Goal: Task Accomplishment & Management: Manage account settings

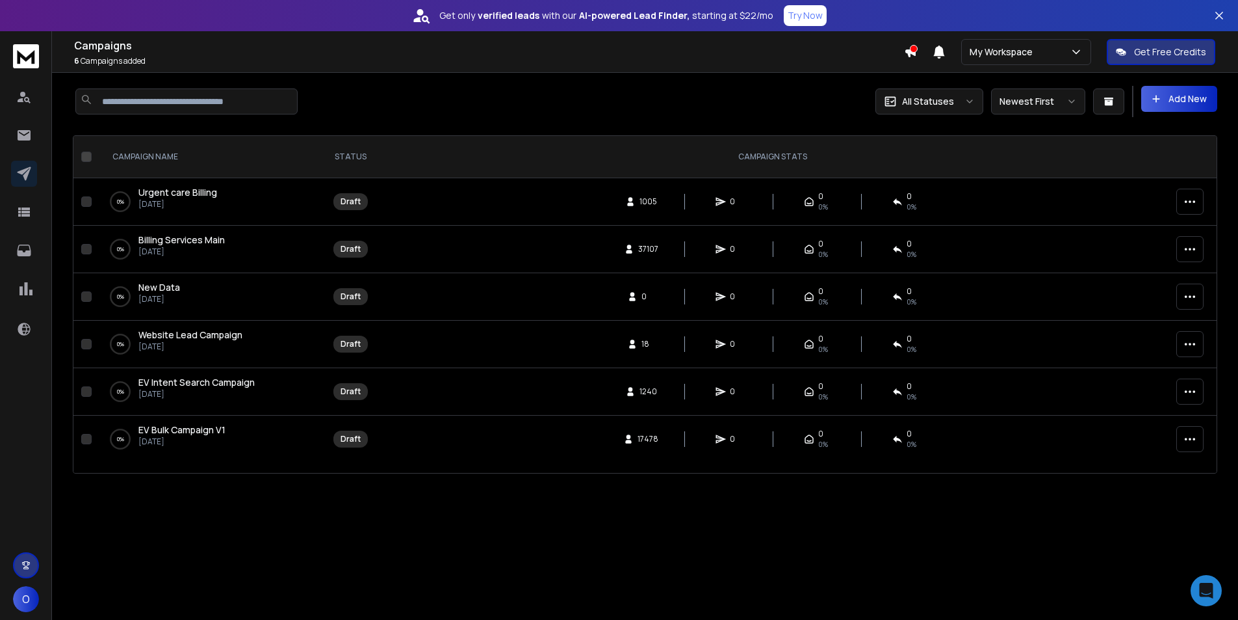
click at [202, 202] on p "[DATE]" at bounding box center [177, 204] width 79 height 10
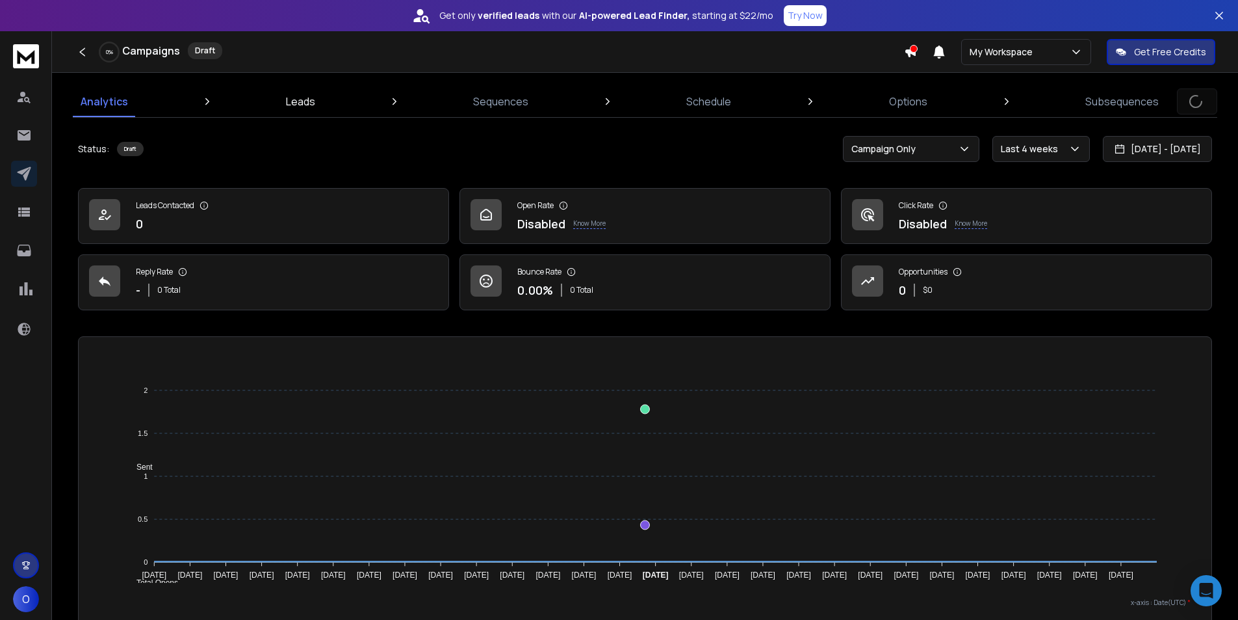
click at [311, 100] on p "Leads" at bounding box center [300, 102] width 29 height 16
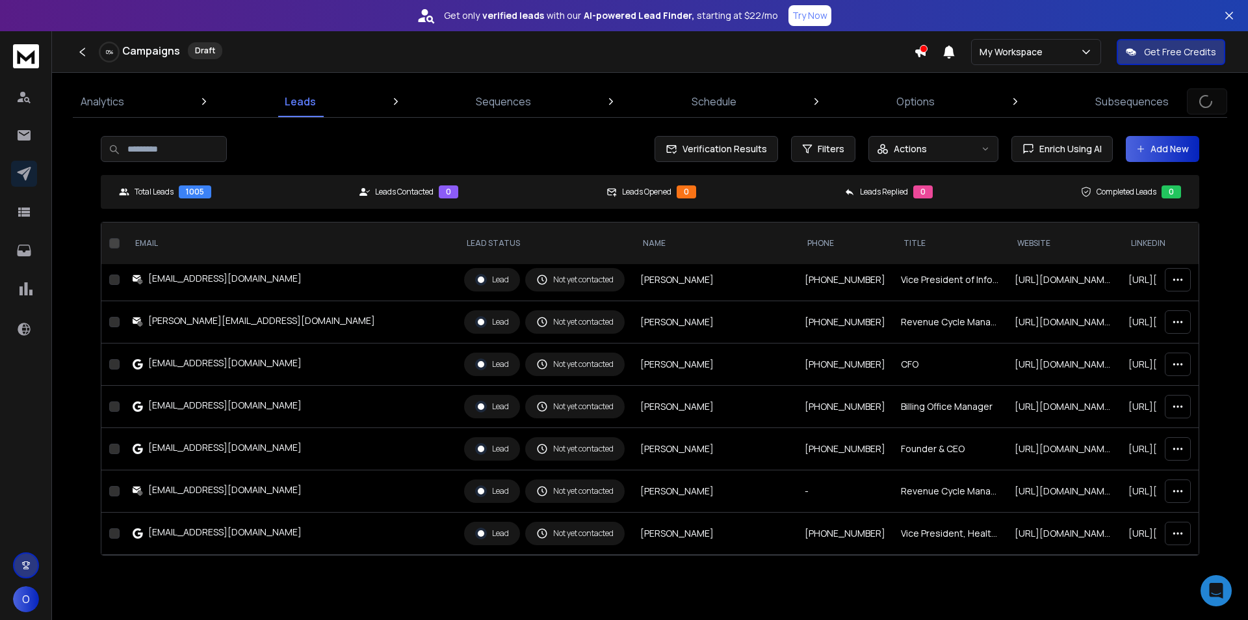
scroll to position [455, 0]
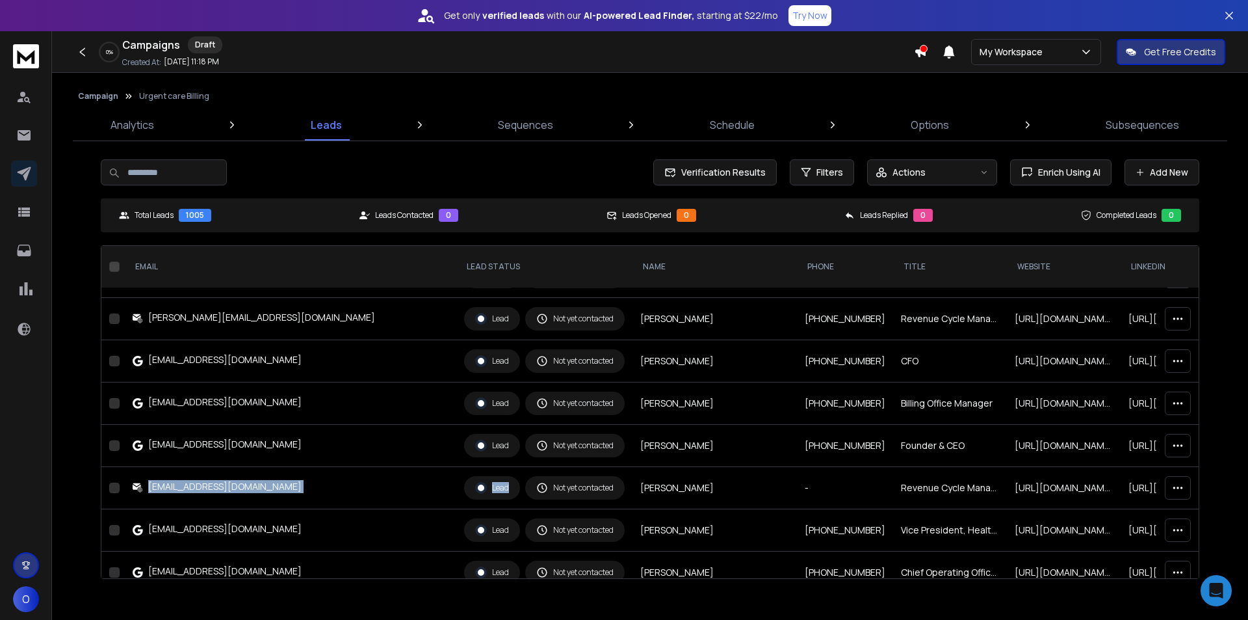
drag, startPoint x: 138, startPoint y: 489, endPoint x: 456, endPoint y: 463, distance: 319.0
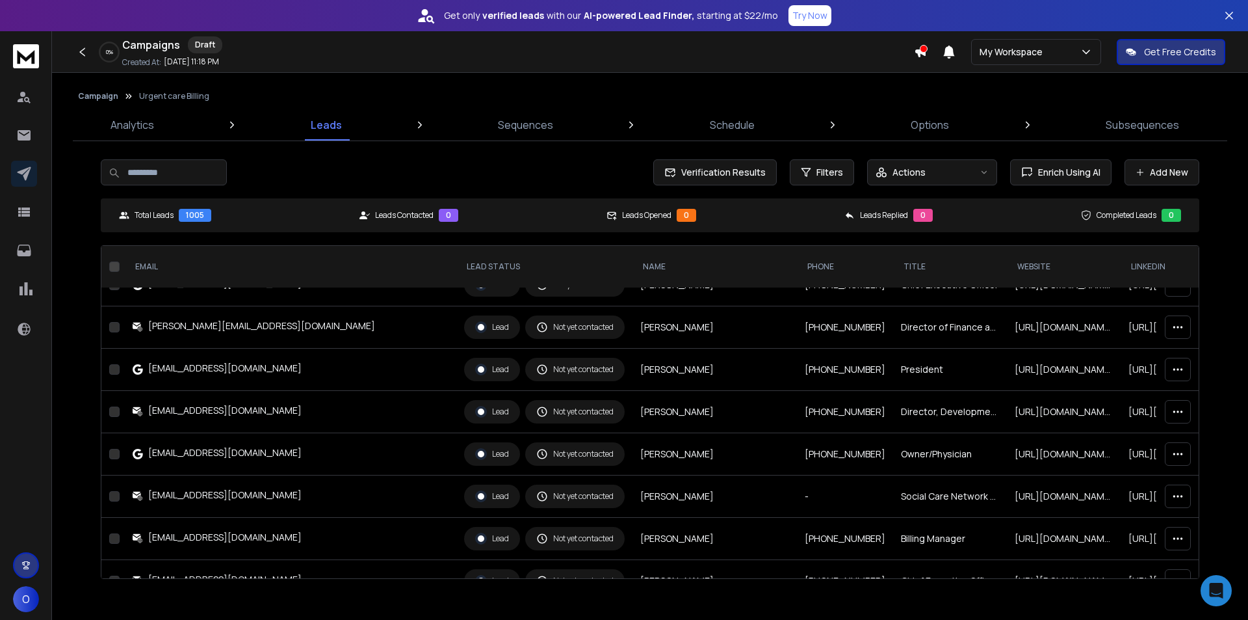
scroll to position [1842, 0]
click at [82, 53] on icon at bounding box center [81, 51] width 5 height 8
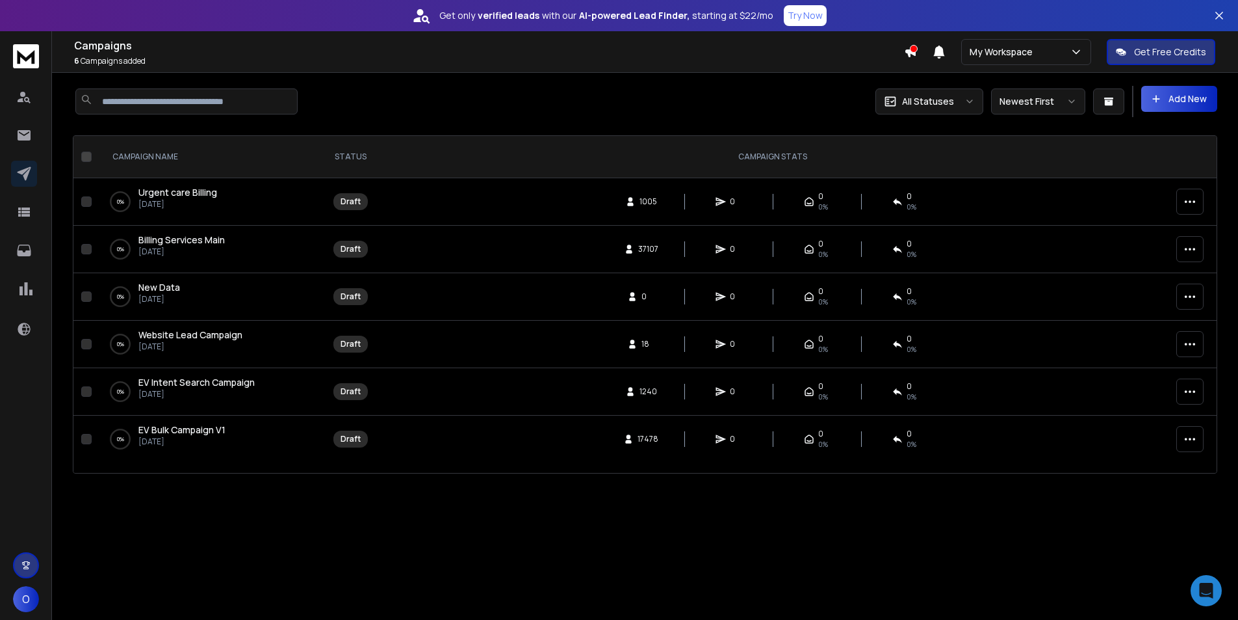
click at [258, 250] on div "0 % Billing Services Main 5 days ago" at bounding box center [211, 248] width 202 height 31
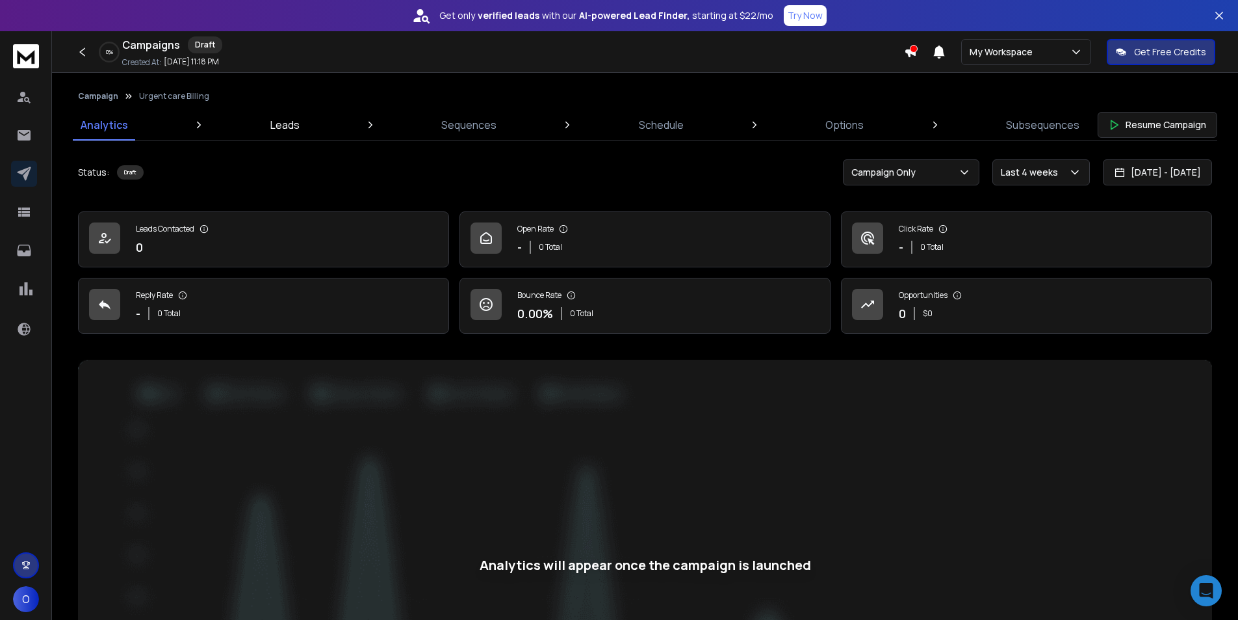
click at [279, 120] on p "Leads" at bounding box center [284, 125] width 29 height 16
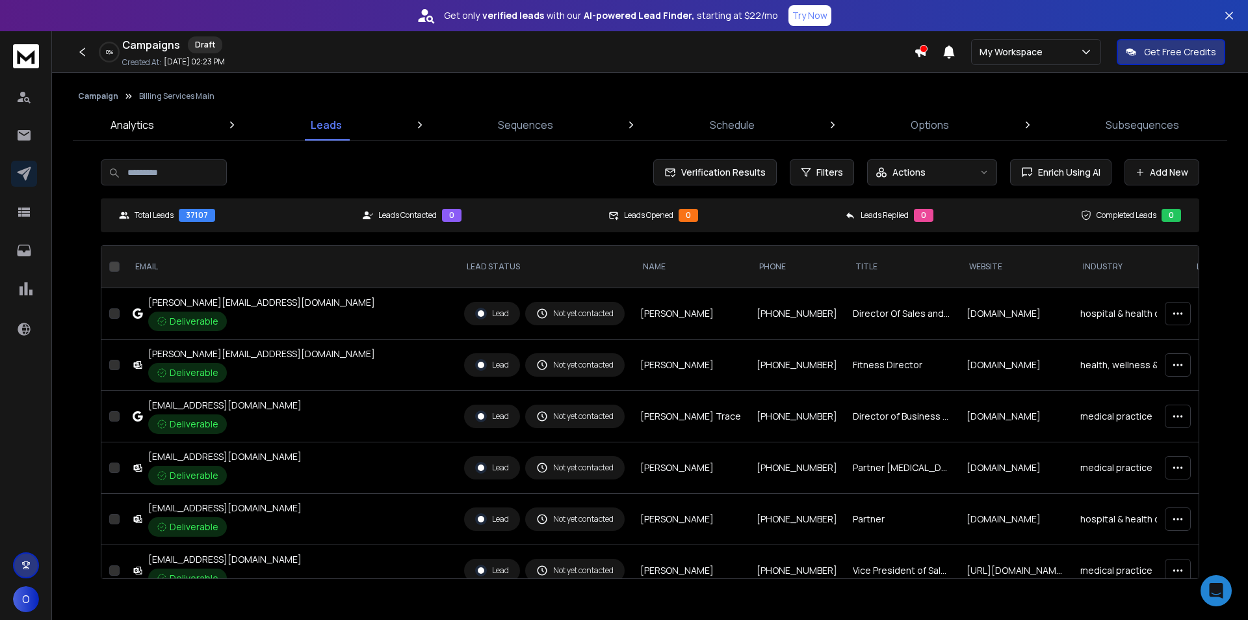
click at [139, 118] on p "Analytics" at bounding box center [133, 125] width 44 height 16
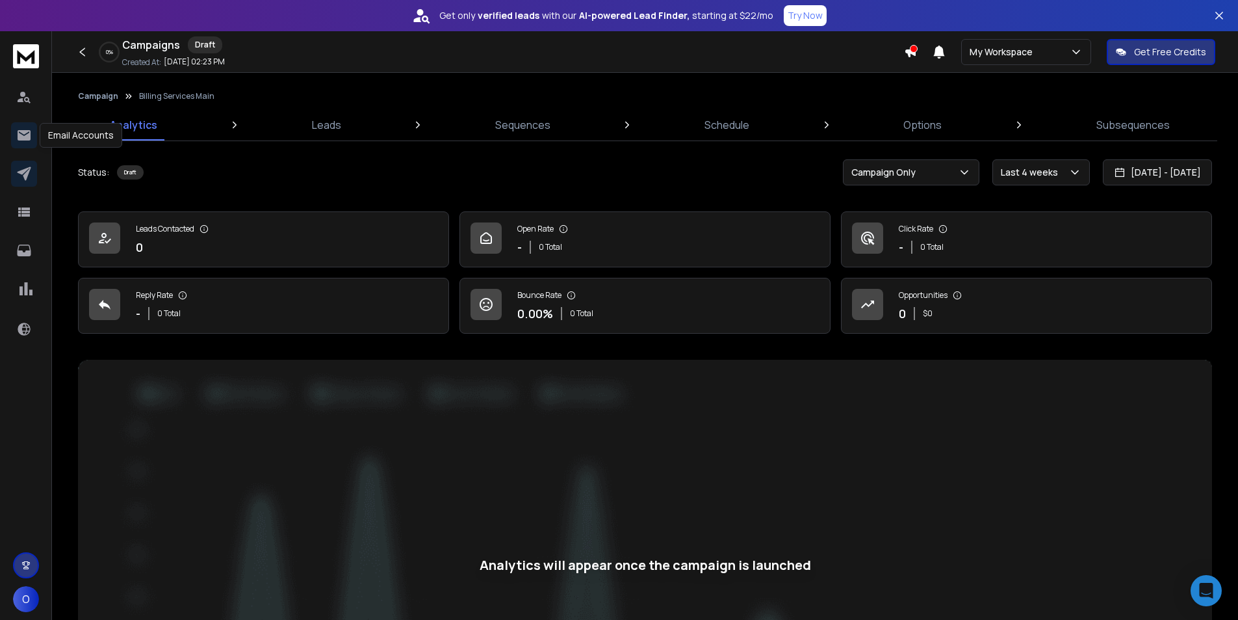
click at [17, 140] on icon at bounding box center [24, 135] width 16 height 16
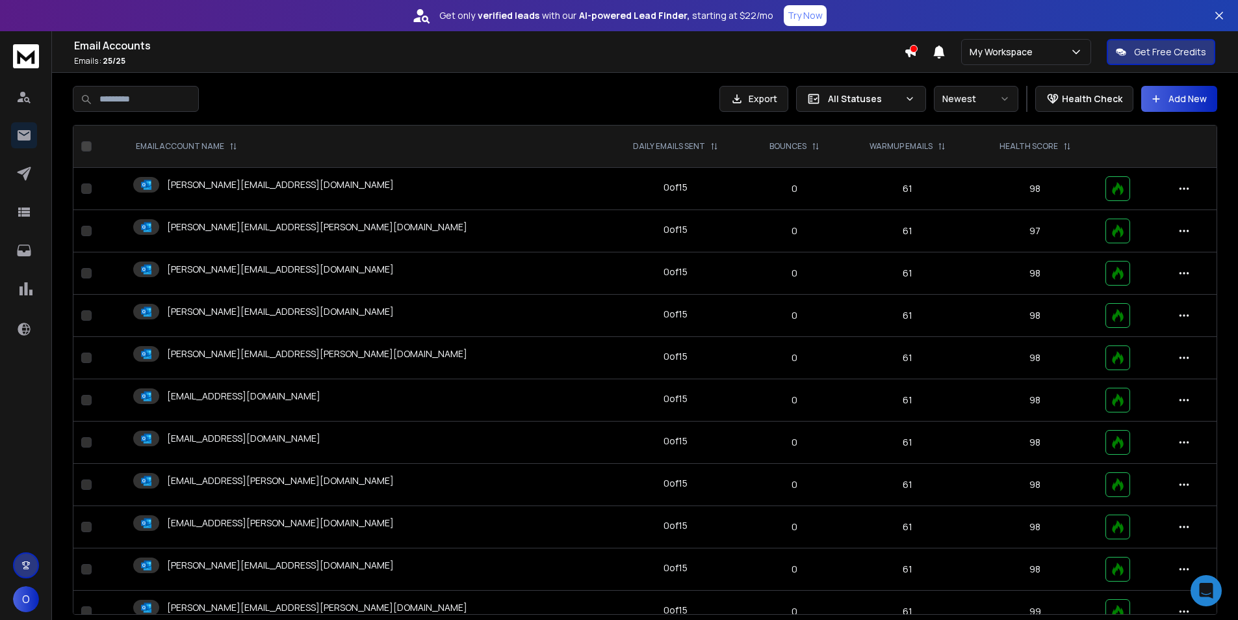
click at [367, 90] on div at bounding box center [392, 99] width 639 height 26
click at [335, 111] on div at bounding box center [392, 99] width 639 height 26
click at [29, 600] on span "O" at bounding box center [26, 599] width 26 height 26
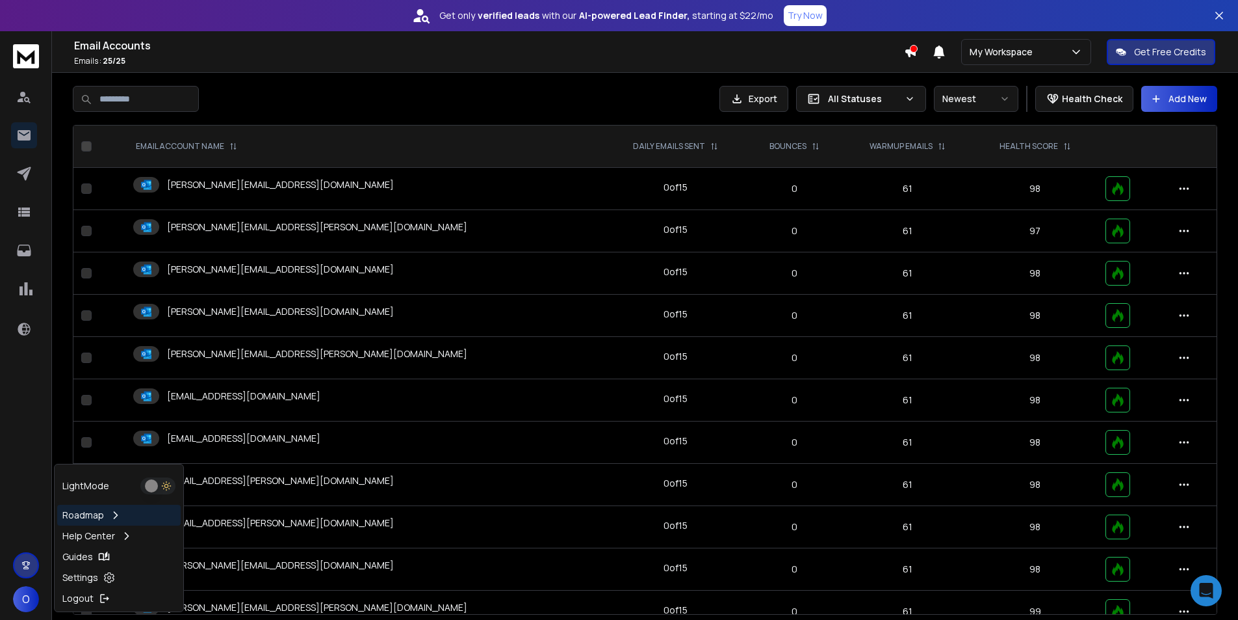
click at [153, 482] on button "button" at bounding box center [157, 485] width 35 height 17
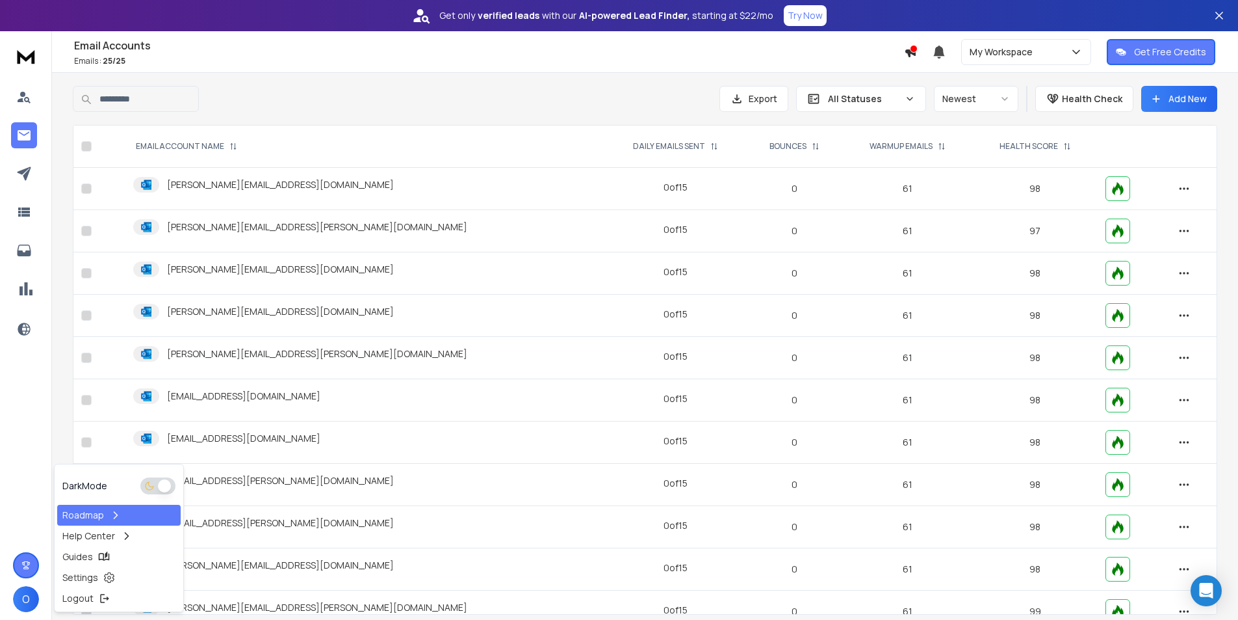
click at [332, 69] on div "Email Accounts Emails : 25 / 25 My Workspace Get Free Credits" at bounding box center [619, 52] width 1238 height 42
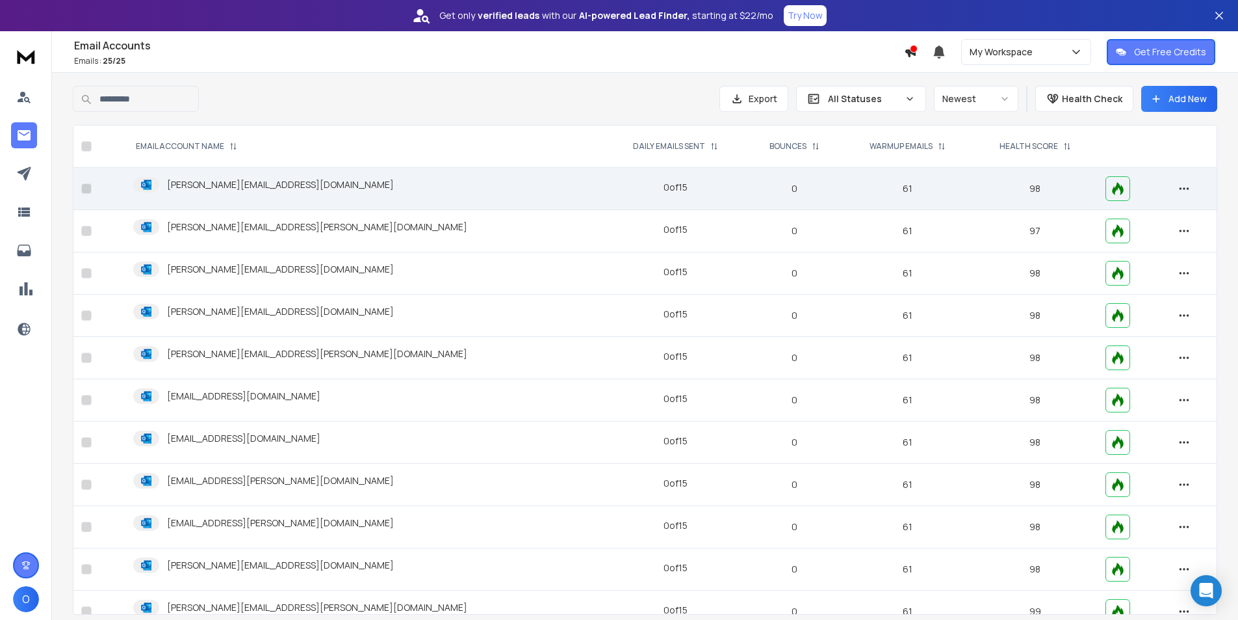
click at [755, 192] on p "0" at bounding box center [795, 188] width 80 height 13
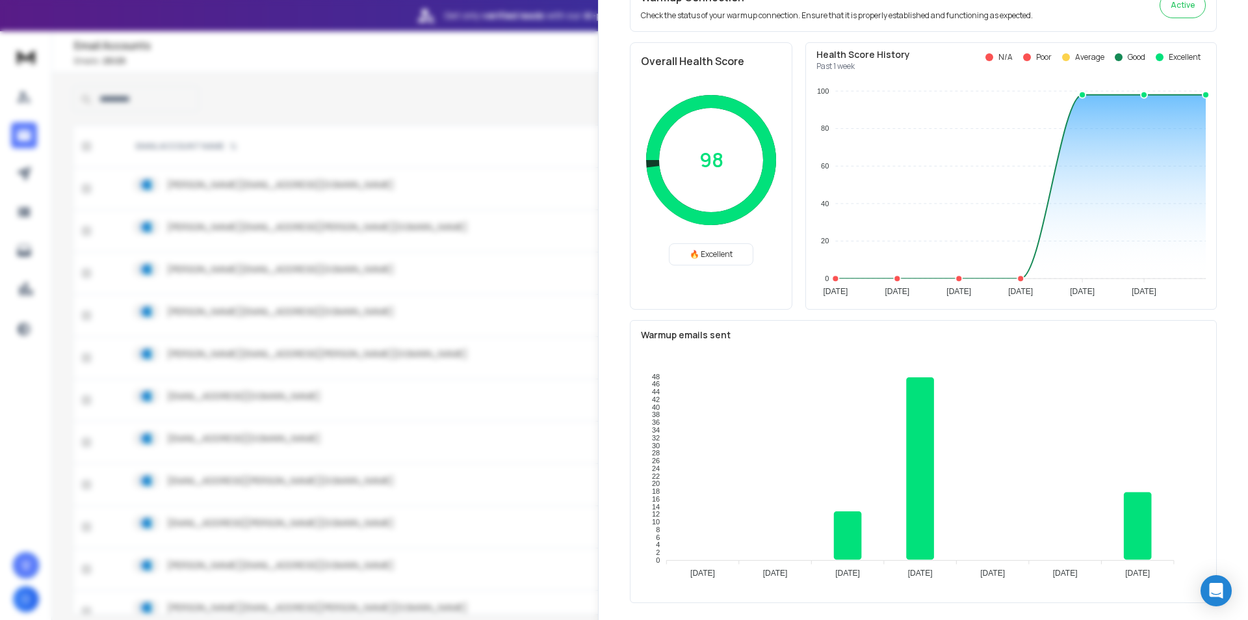
scroll to position [448, 0]
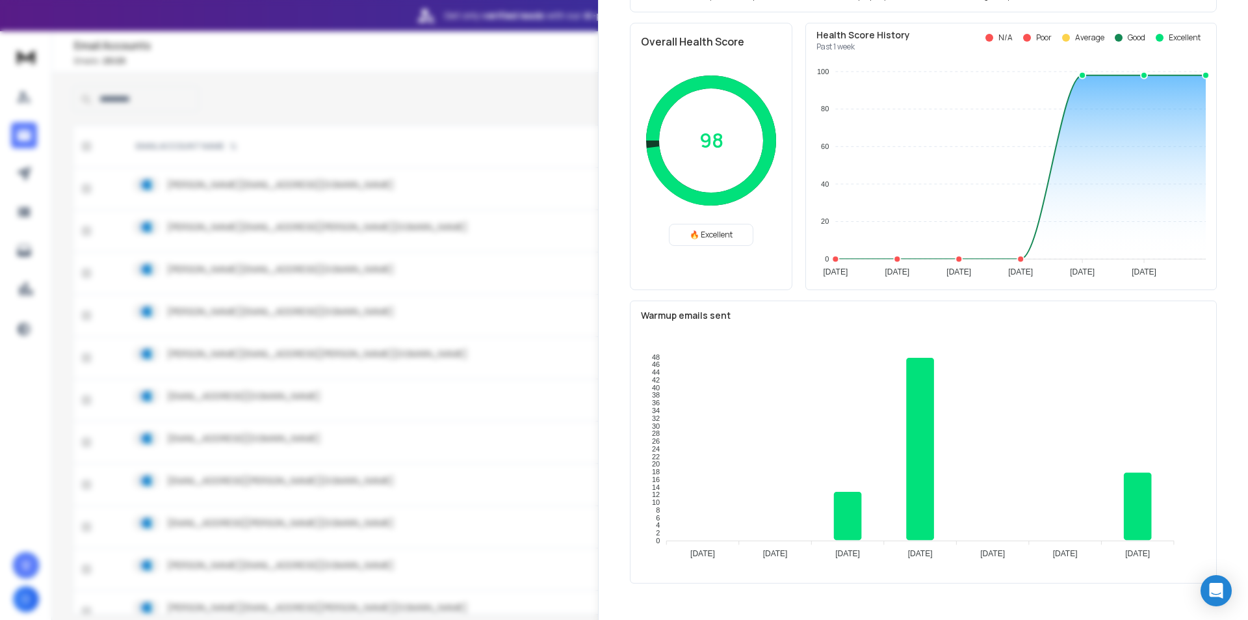
click at [534, 298] on div at bounding box center [624, 310] width 1248 height 620
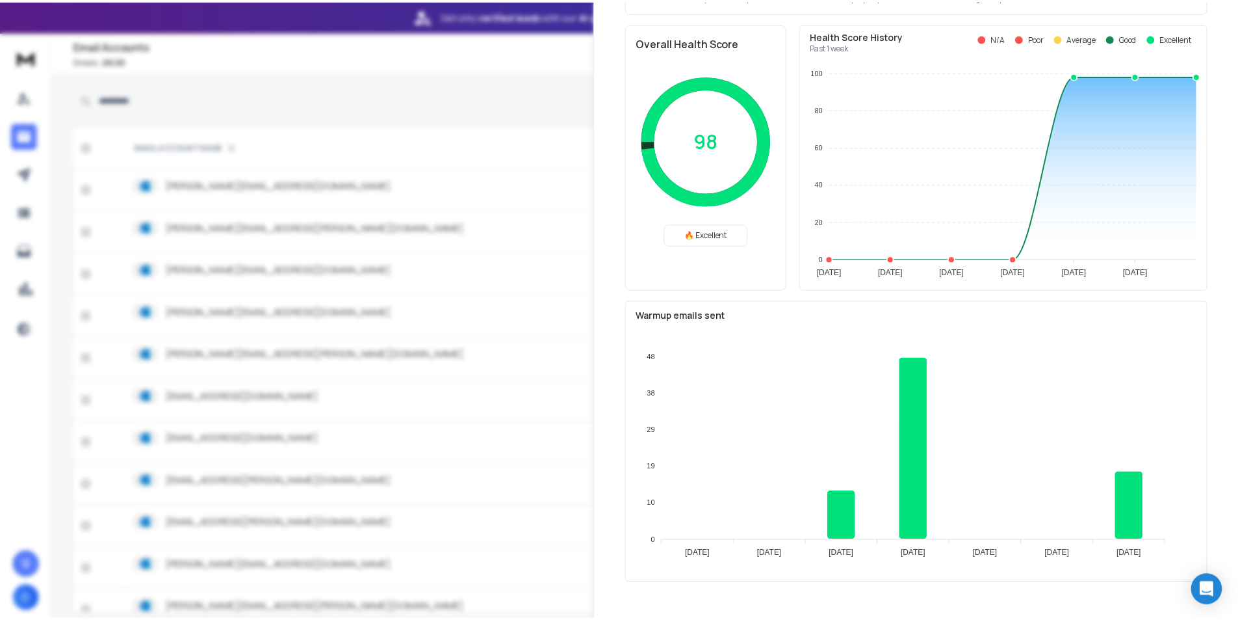
scroll to position [412, 0]
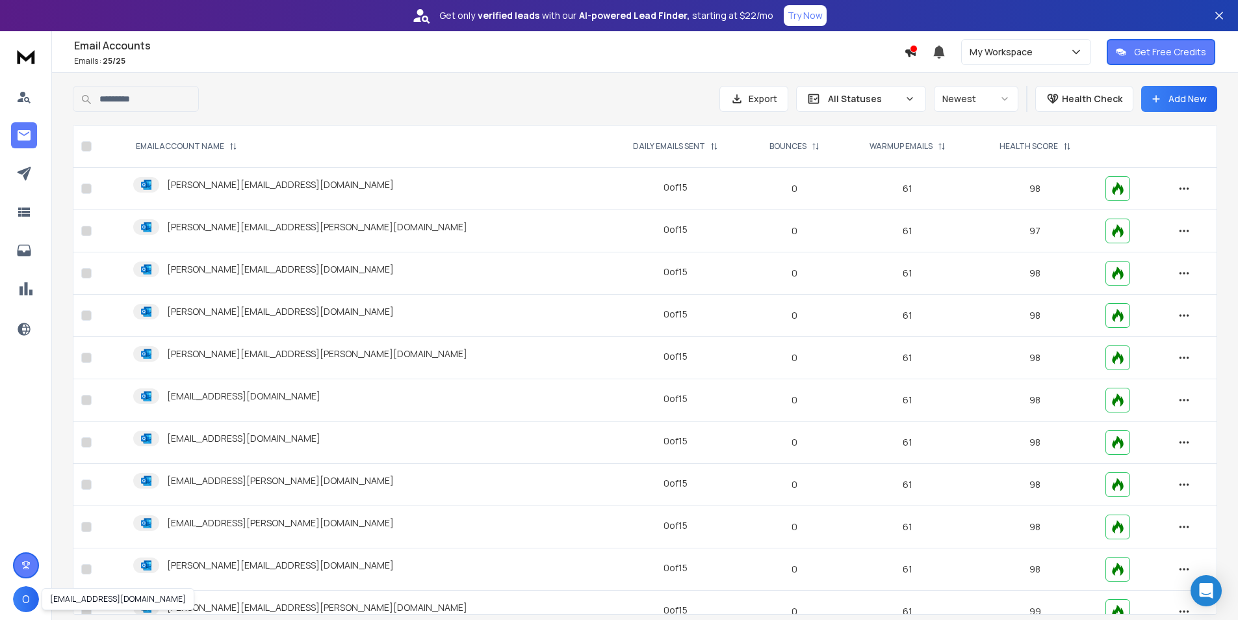
drag, startPoint x: 18, startPoint y: 600, endPoint x: 47, endPoint y: 593, distance: 30.7
click at [19, 600] on span "O" at bounding box center [26, 599] width 26 height 26
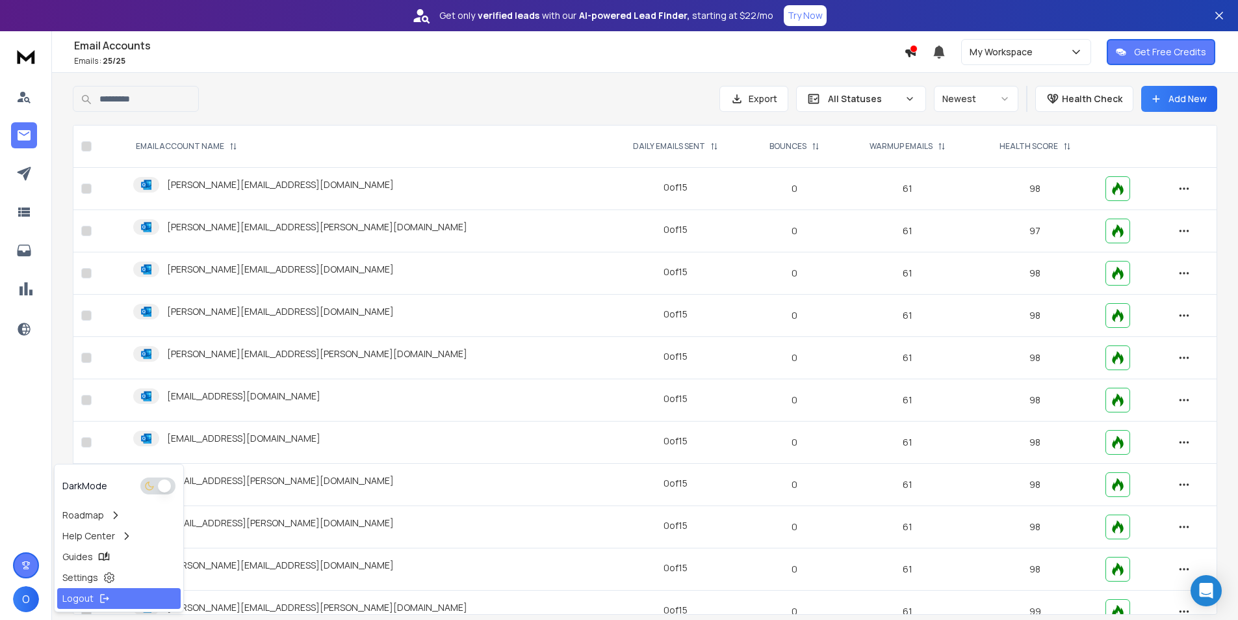
click at [102, 592] on div "Logout" at bounding box center [119, 598] width 124 height 21
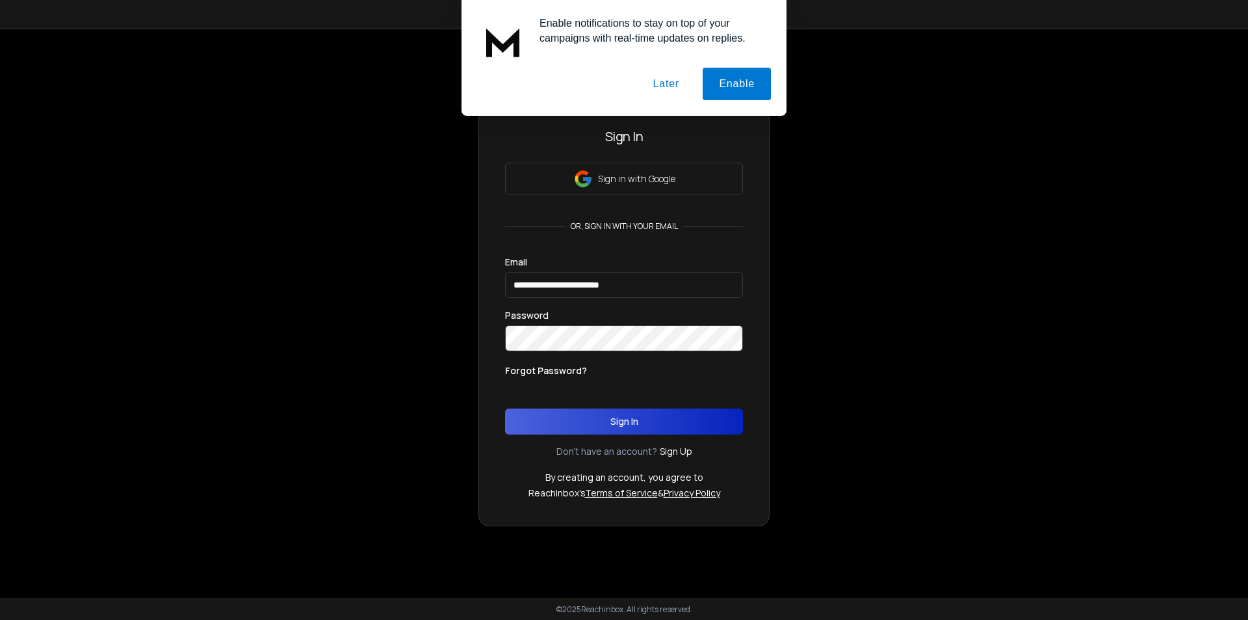
type input "**********"
click at [729, 340] on icon at bounding box center [727, 339] width 12 height 12
click at [657, 90] on button "Later" at bounding box center [665, 84] width 59 height 33
